Goal: Navigation & Orientation: Find specific page/section

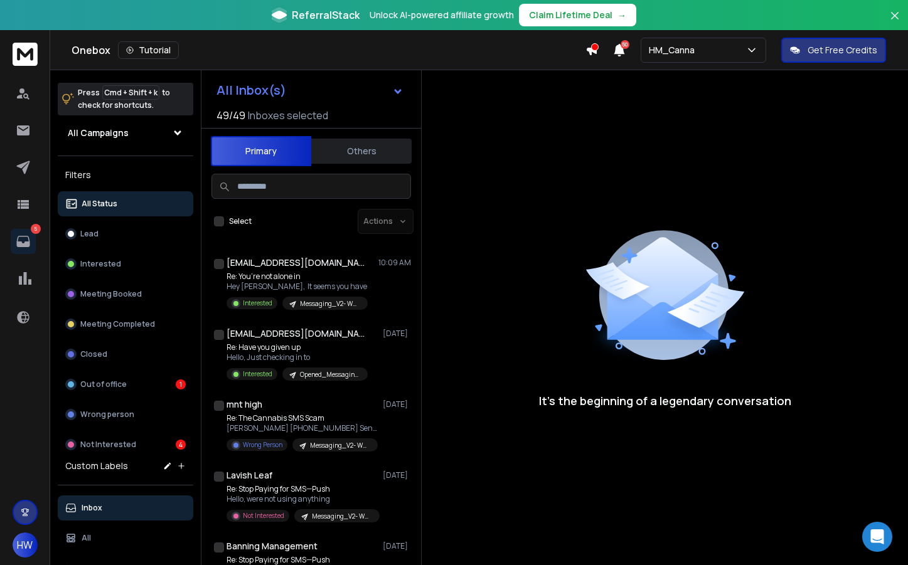
scroll to position [69, 0]
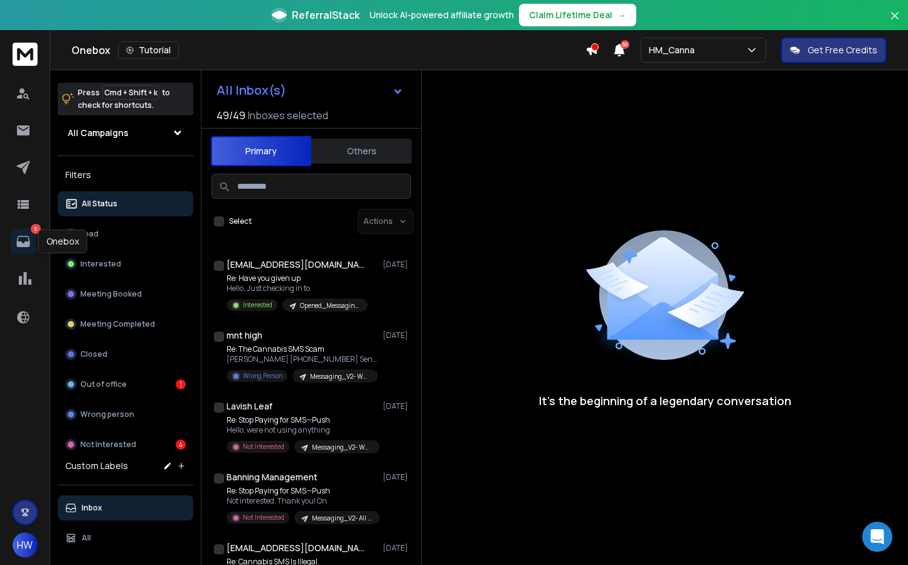
click at [28, 242] on icon at bounding box center [22, 241] width 13 height 11
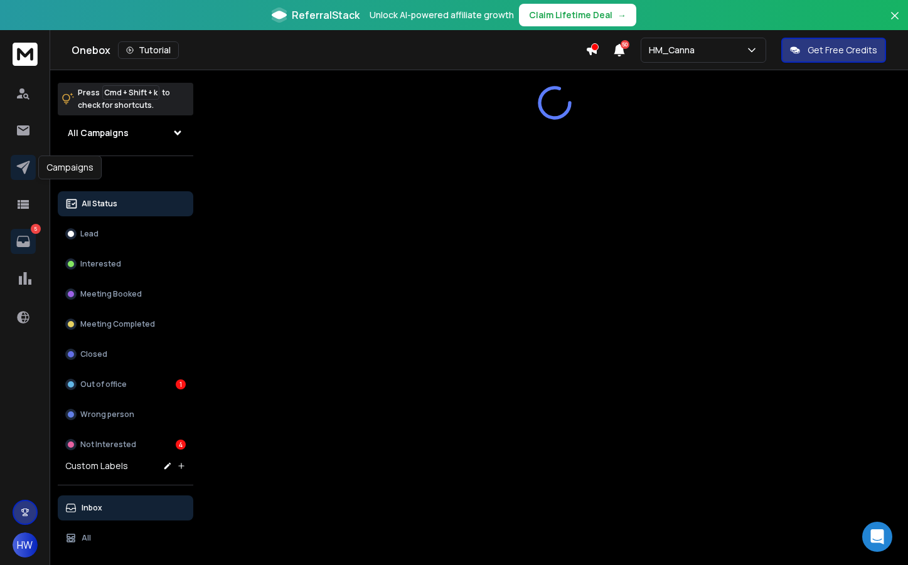
click at [26, 174] on icon at bounding box center [23, 167] width 15 height 15
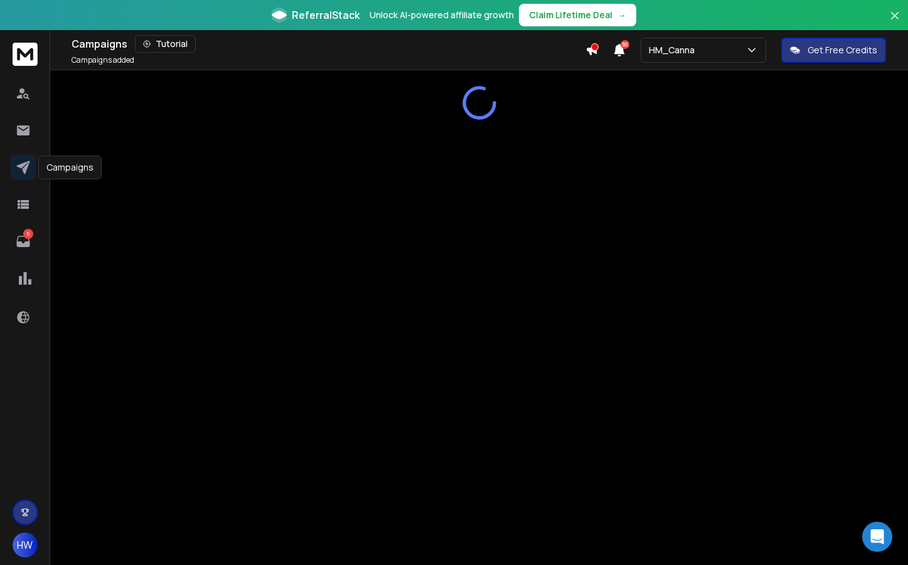
click at [23, 168] on icon at bounding box center [22, 167] width 13 height 13
click at [24, 242] on icon at bounding box center [23, 241] width 15 height 15
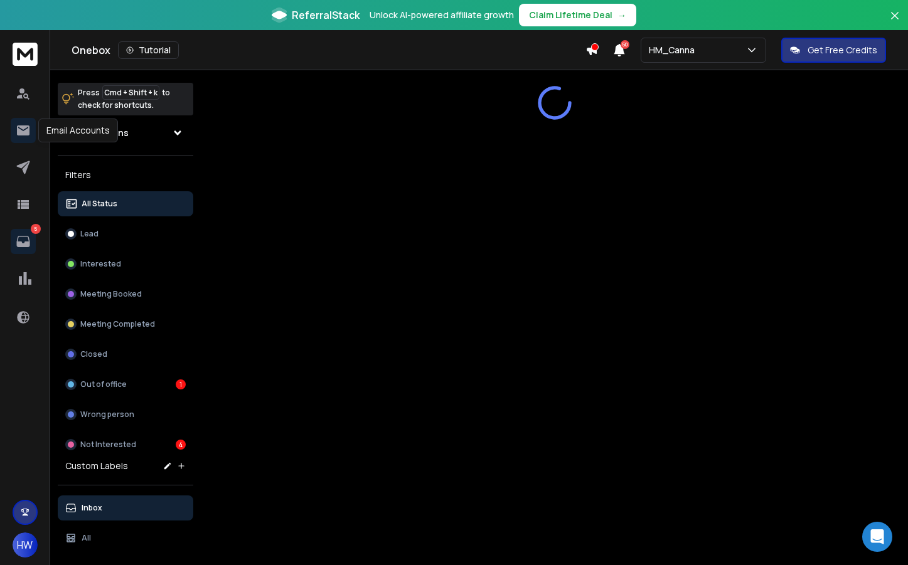
click at [23, 129] on icon at bounding box center [23, 130] width 13 height 10
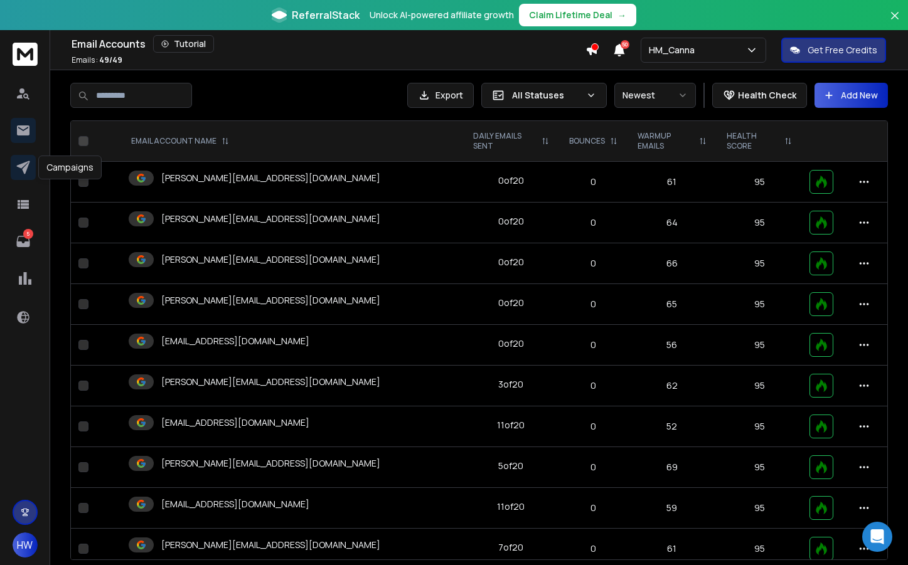
click at [22, 160] on icon at bounding box center [23, 167] width 15 height 15
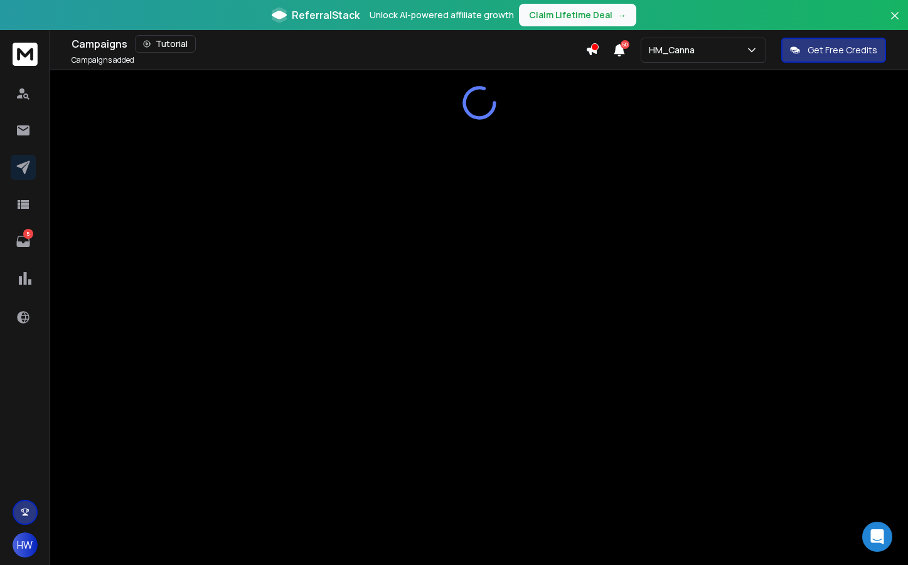
click at [546, 20] on button "Claim Lifetime Deal →" at bounding box center [577, 15] width 117 height 23
